Goal: Task Accomplishment & Management: Use online tool/utility

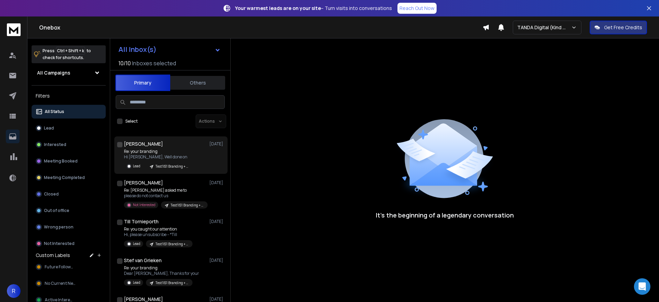
click at [168, 148] on div "[PERSON_NAME] [DATE] Re: your branding Hi [PERSON_NAME], Well done on Lead Test…" at bounding box center [174, 154] width 101 height 29
